Goal: Navigation & Orientation: Find specific page/section

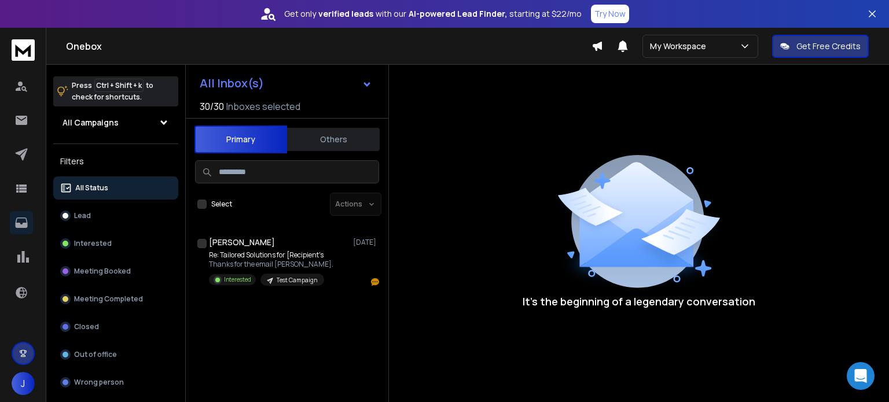
click at [268, 310] on div "[PERSON_NAME] [DATE] Re: Tailored Solutions for [Recipient's Thanks for the ema…" at bounding box center [287, 321] width 202 height 188
click at [327, 146] on button "Others" at bounding box center [333, 139] width 93 height 25
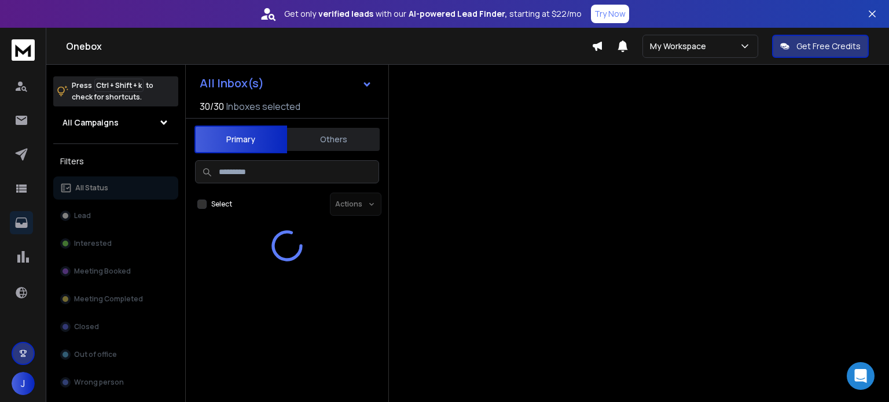
click at [255, 134] on button "Primary" at bounding box center [240, 140] width 93 height 28
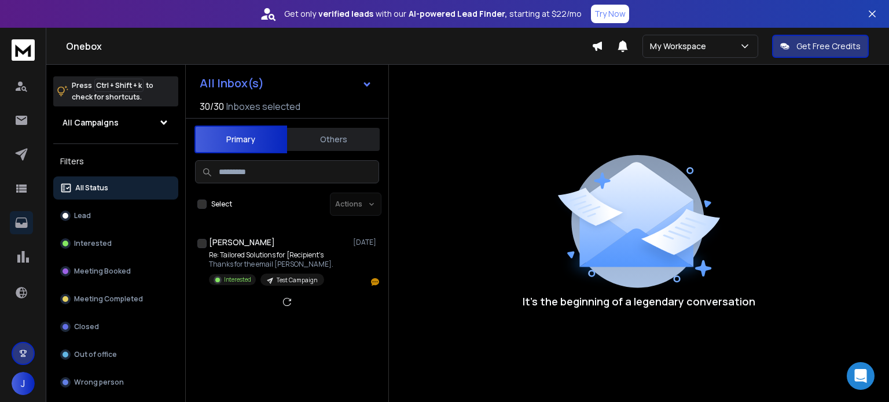
click at [341, 135] on button "Others" at bounding box center [333, 139] width 93 height 25
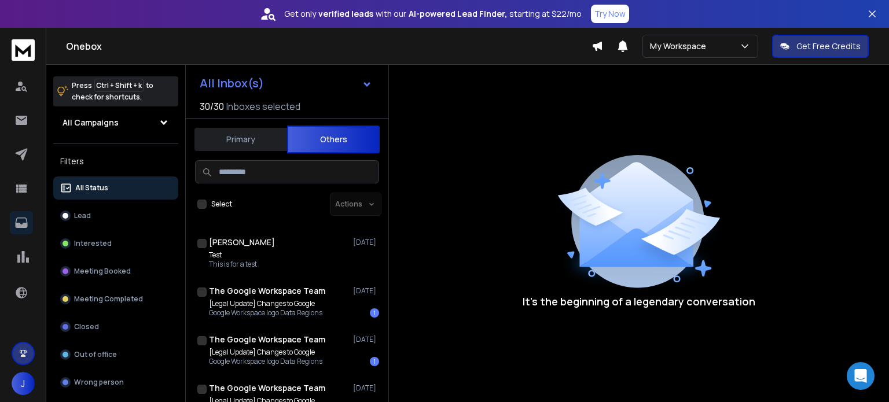
click at [451, 106] on div "It’s the beginning of a legendary conversation" at bounding box center [639, 236] width 500 height 342
click at [874, 11] on icon at bounding box center [871, 13] width 7 height 7
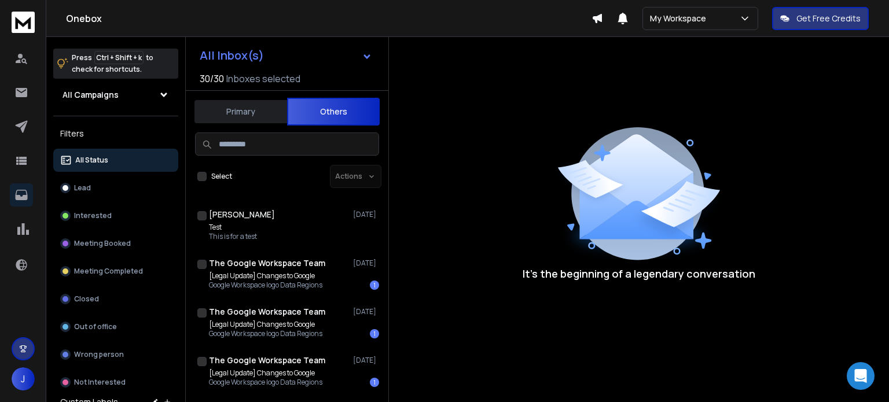
click at [486, 105] on div "It’s the beginning of a legendary conversation" at bounding box center [639, 208] width 500 height 342
drag, startPoint x: 467, startPoint y: 85, endPoint x: 554, endPoint y: 172, distance: 122.7
click at [682, 226] on div "It’s the beginning of a legendary conversation" at bounding box center [639, 208] width 500 height 342
click at [477, 138] on div "It’s the beginning of a legendary conversation" at bounding box center [639, 208] width 500 height 342
